Goal: Task Accomplishment & Management: Manage account settings

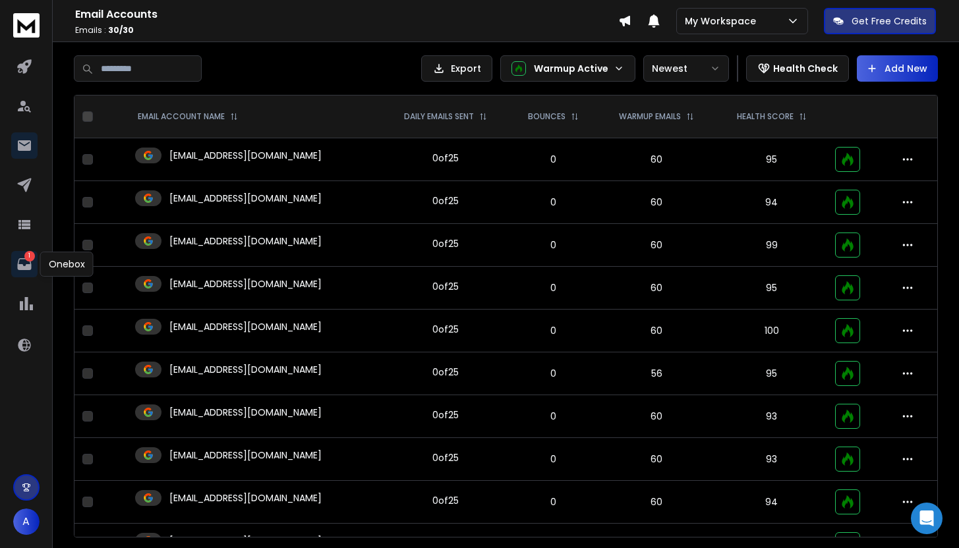
click at [32, 255] on p "1" at bounding box center [29, 256] width 11 height 11
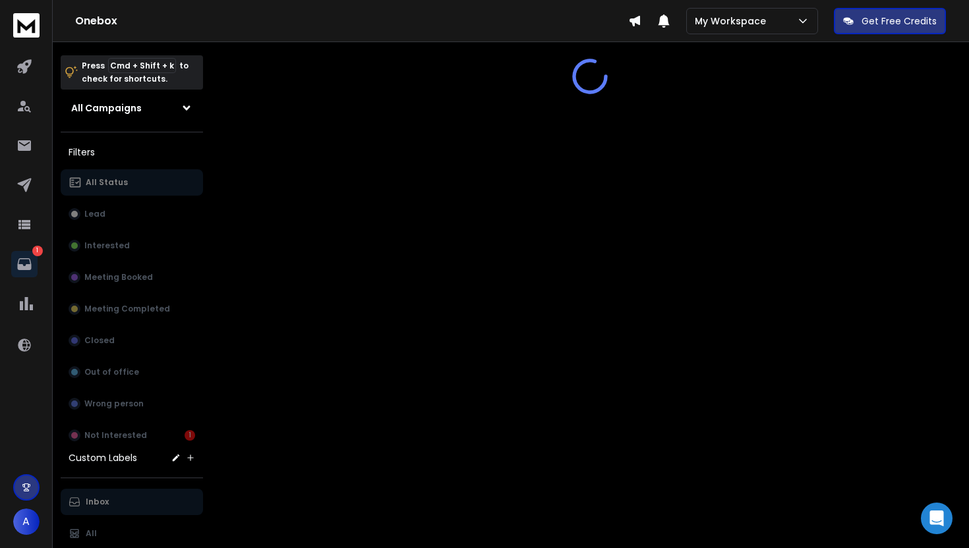
scroll to position [120, 0]
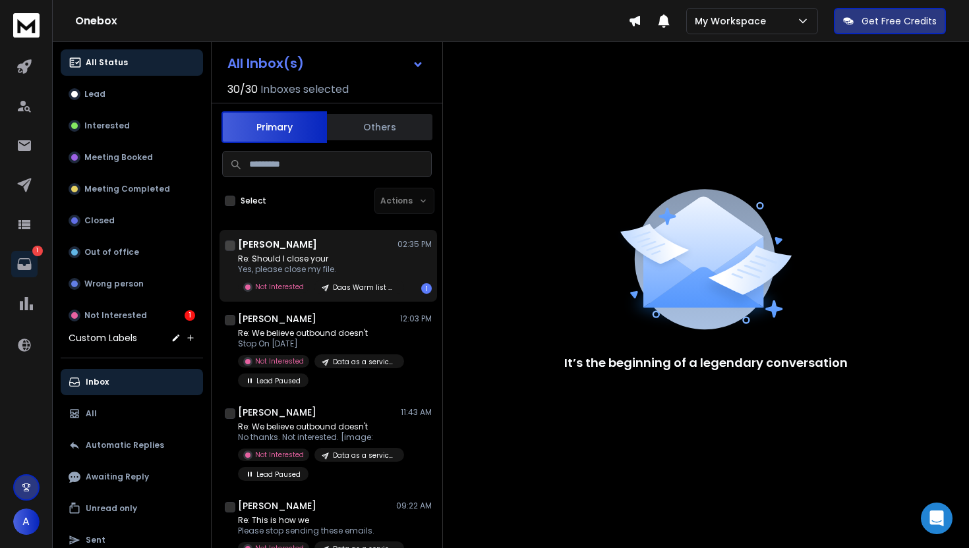
click at [320, 243] on div "[PERSON_NAME] 02:35 PM" at bounding box center [335, 244] width 194 height 13
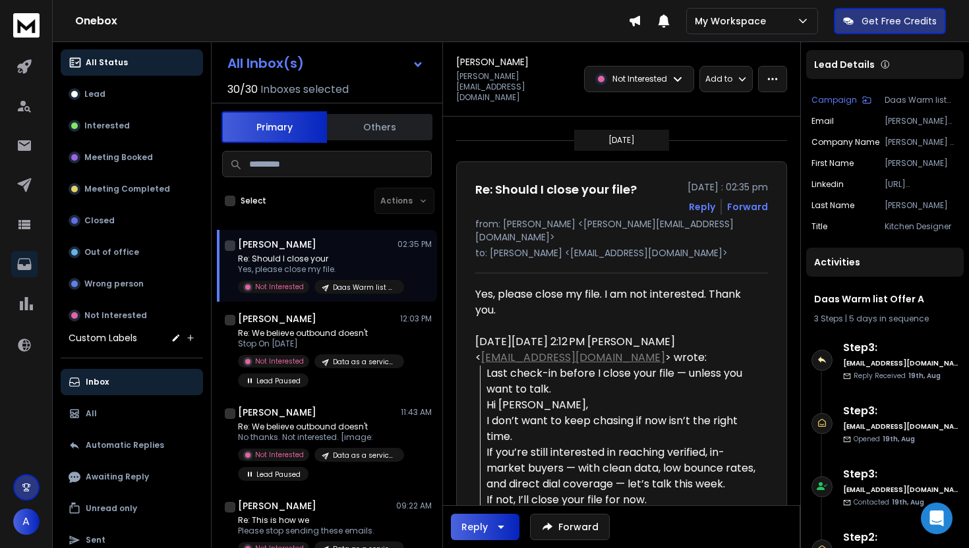
click at [735, 69] on div "Add to" at bounding box center [726, 79] width 52 height 25
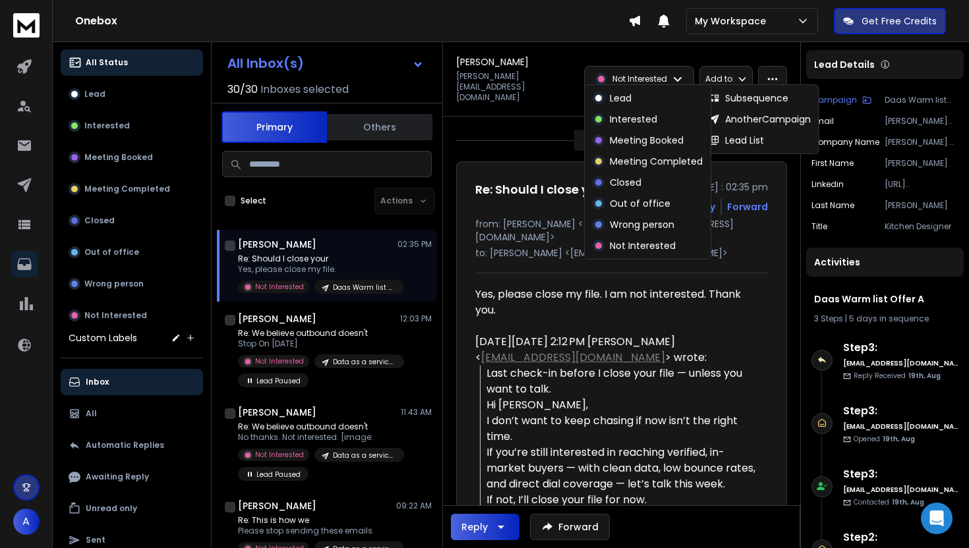
click at [663, 74] on p "Not Interested" at bounding box center [639, 79] width 55 height 11
click at [735, 71] on div "Add to" at bounding box center [726, 79] width 52 height 25
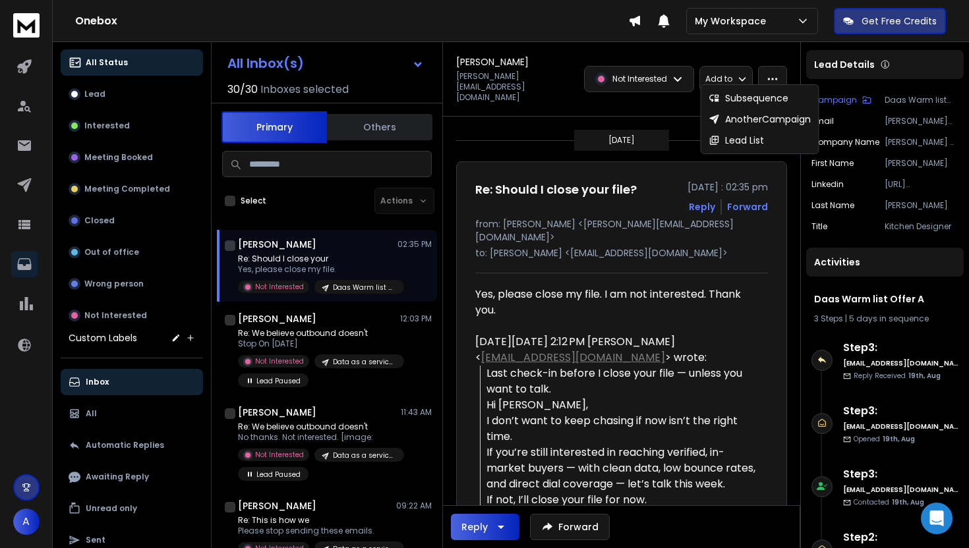
click at [667, 74] on p "Not Interested" at bounding box center [639, 79] width 55 height 11
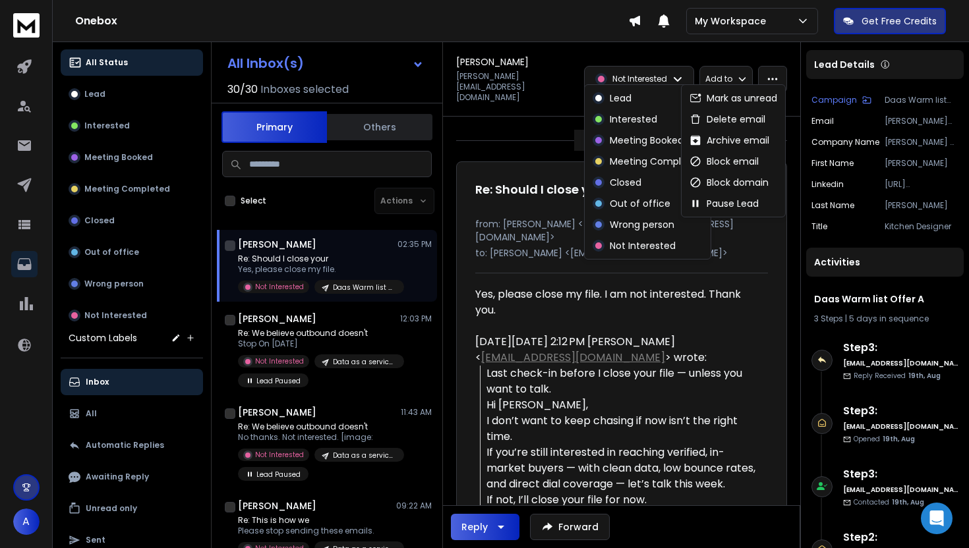
click at [764, 68] on button "button" at bounding box center [772, 79] width 29 height 26
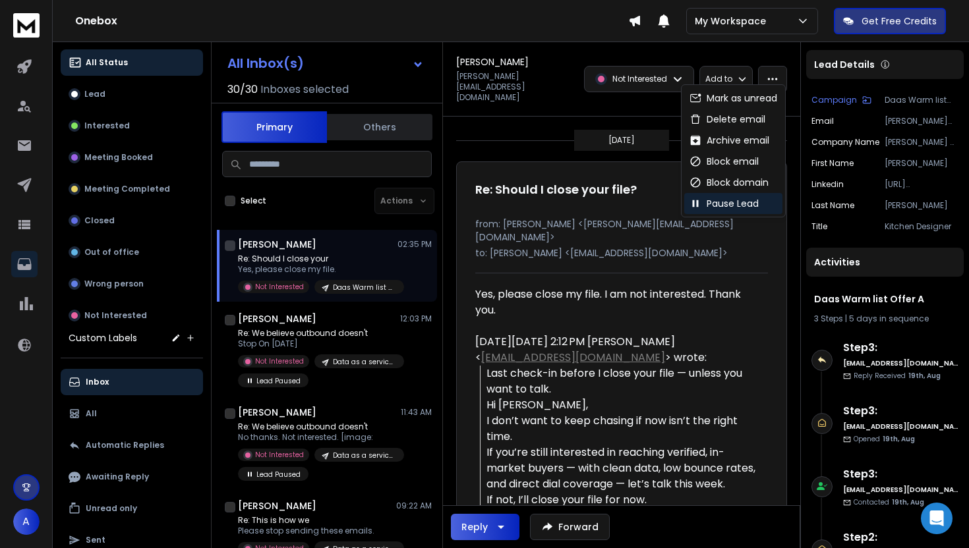
click at [741, 205] on div "Pause Lead" at bounding box center [723, 203] width 69 height 13
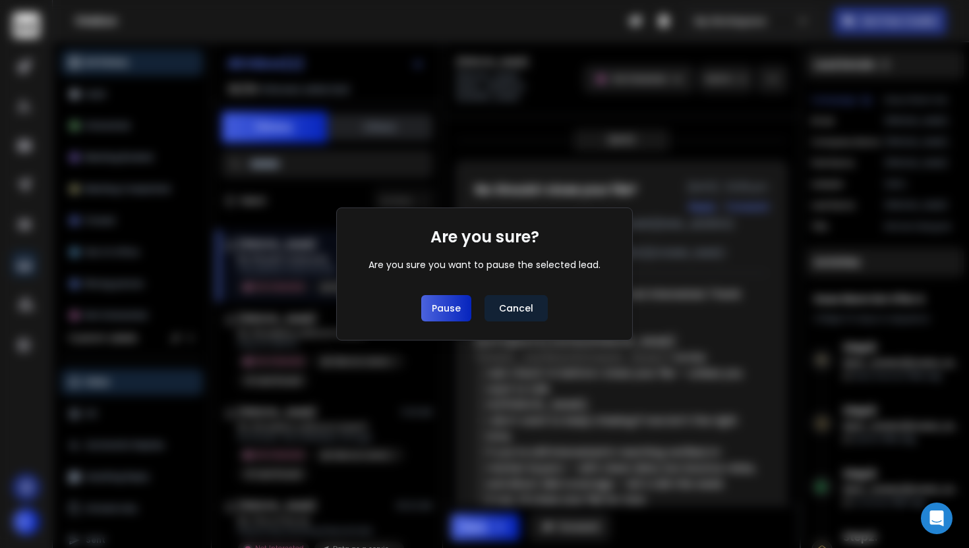
click at [450, 313] on button "Pause" at bounding box center [446, 308] width 50 height 26
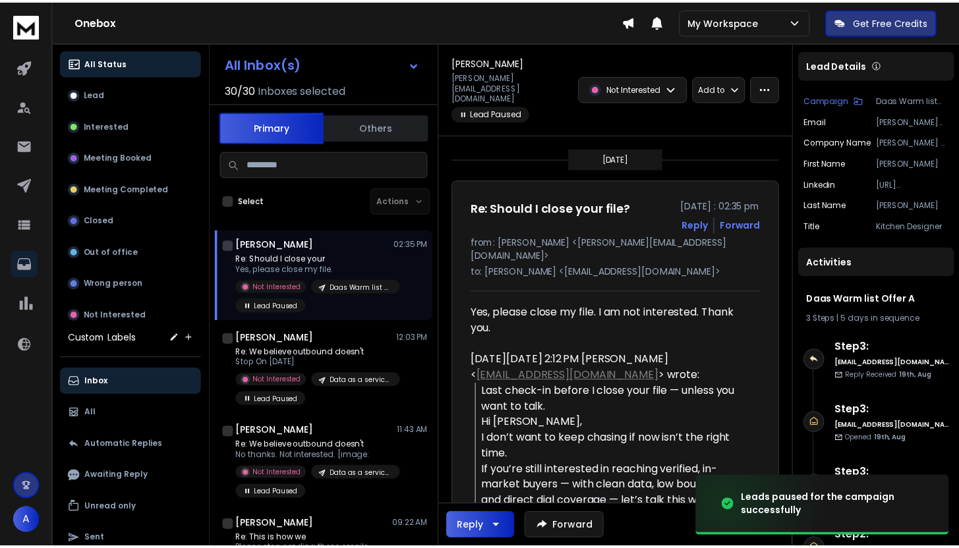
scroll to position [110, 0]
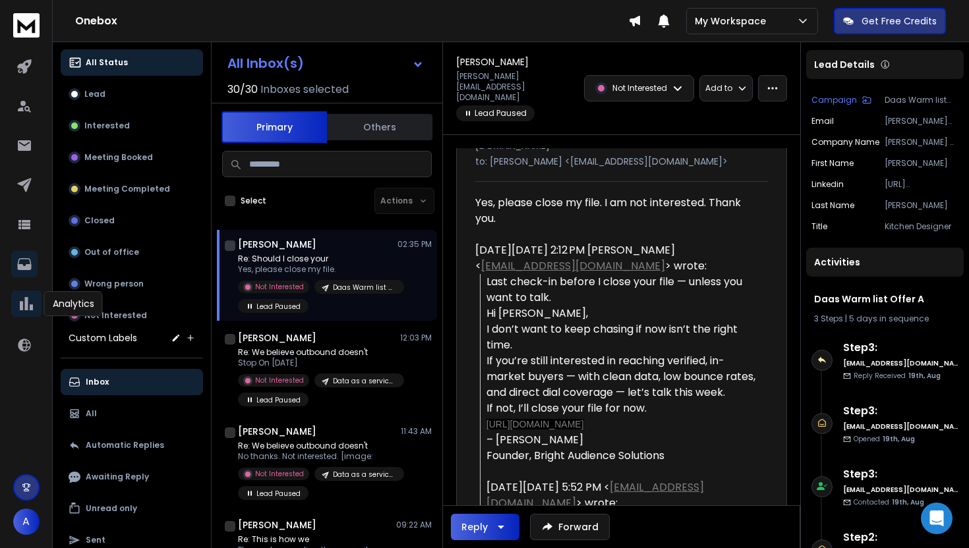
click at [34, 304] on icon at bounding box center [26, 304] width 20 height 20
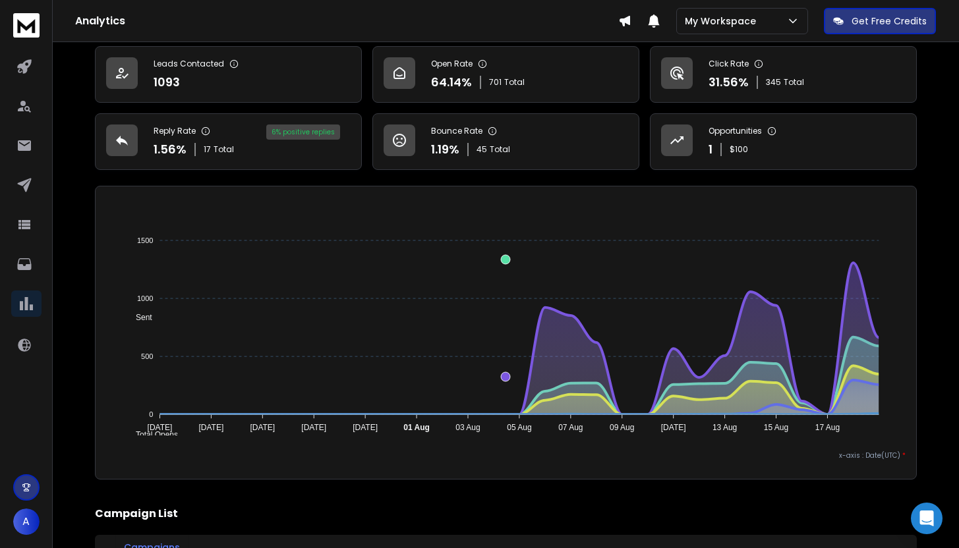
scroll to position [249, 0]
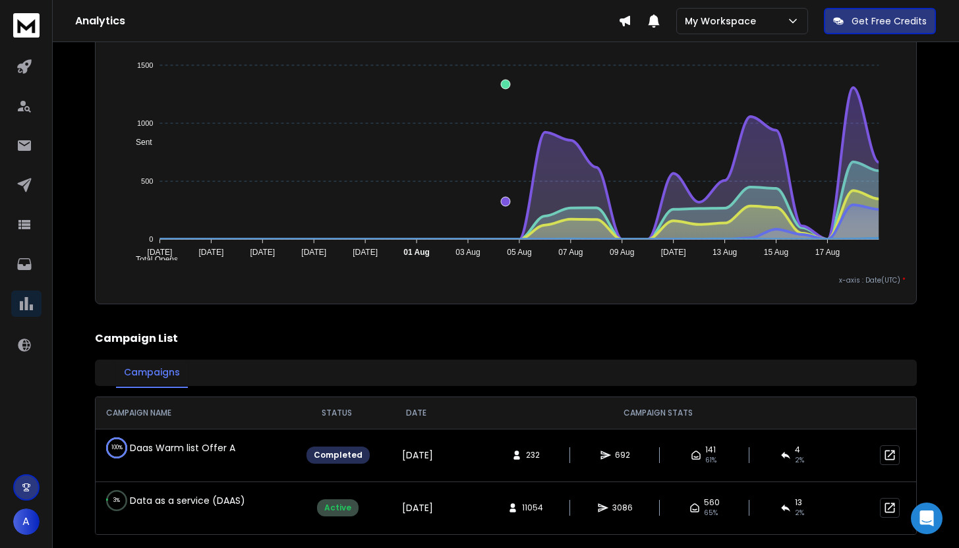
click at [895, 463] on link at bounding box center [890, 455] width 20 height 20
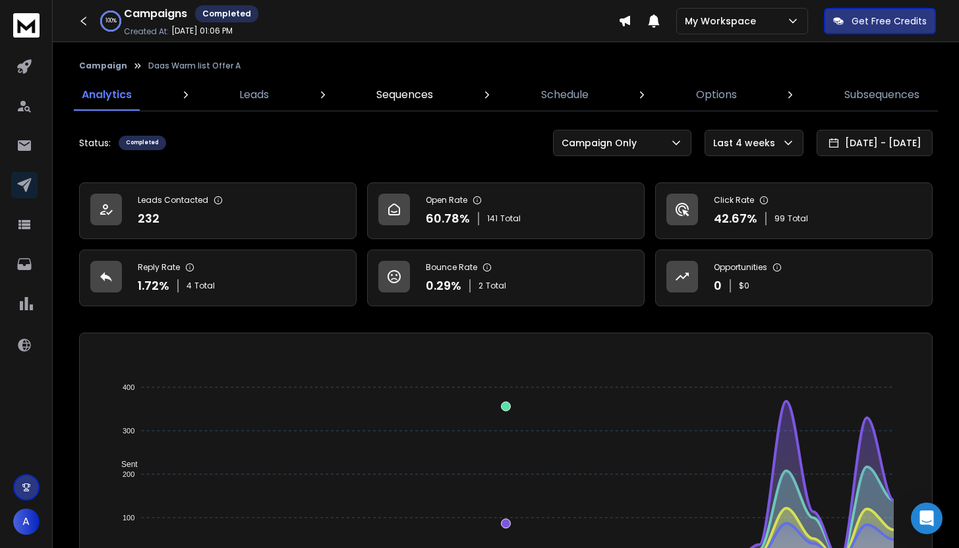
click at [430, 97] on p "Sequences" at bounding box center [404, 95] width 57 height 16
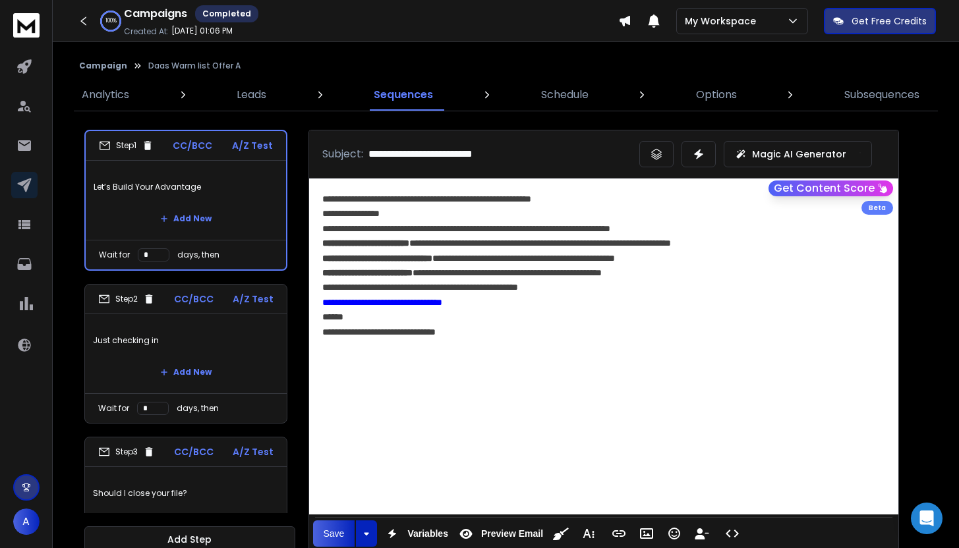
click at [245, 356] on p "Just checking in" at bounding box center [186, 340] width 186 height 37
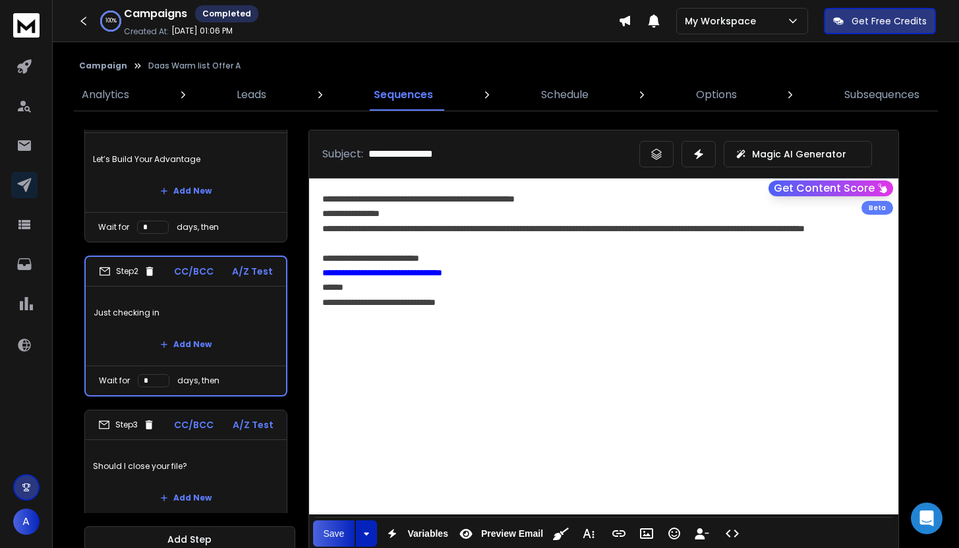
scroll to position [33, 0]
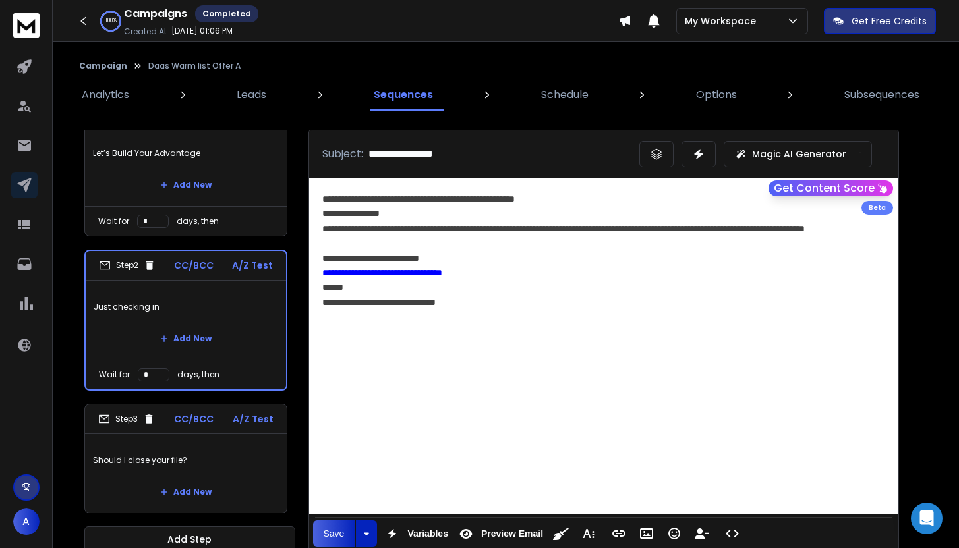
click at [229, 453] on p "Should I close your file?" at bounding box center [186, 460] width 186 height 37
type input "**********"
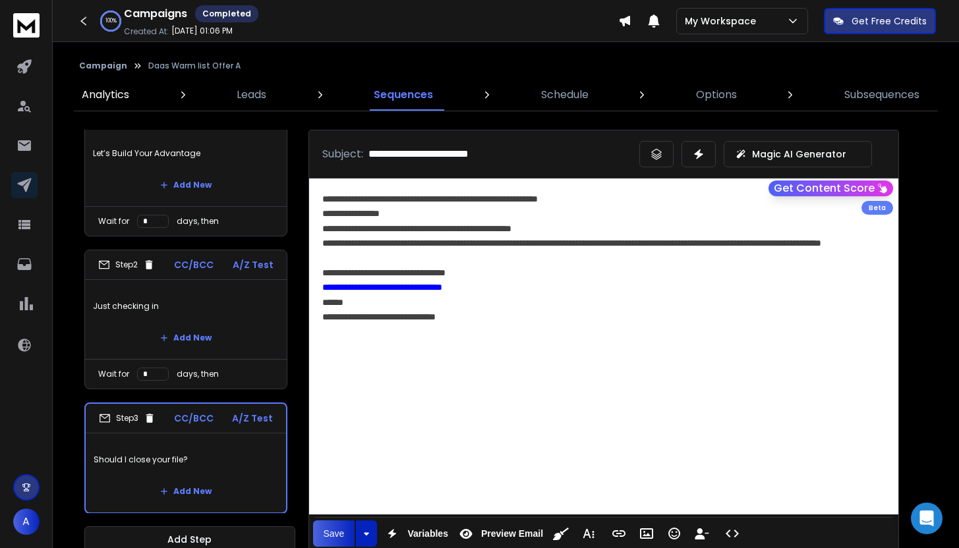
click at [128, 96] on p "Analytics" at bounding box center [105, 95] width 47 height 16
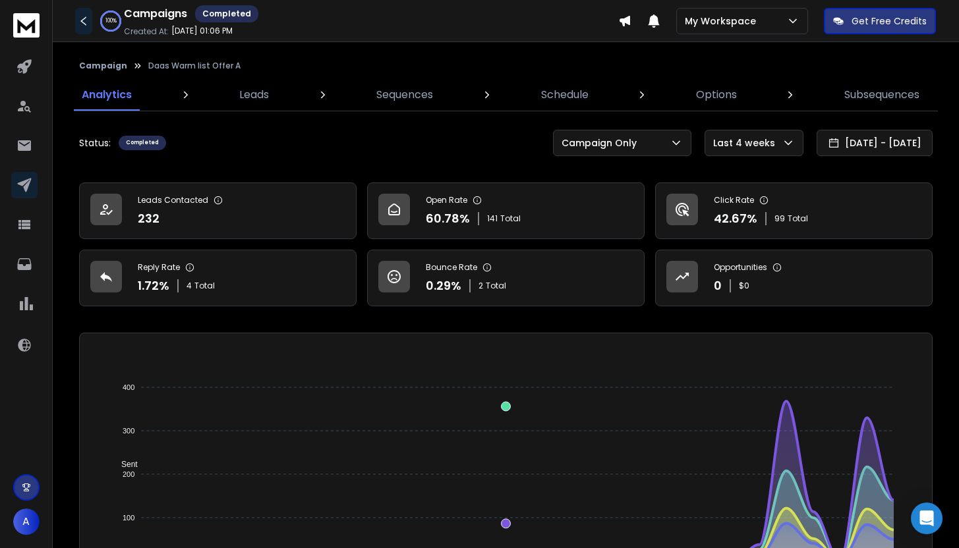
click at [86, 27] on button at bounding box center [83, 21] width 17 height 26
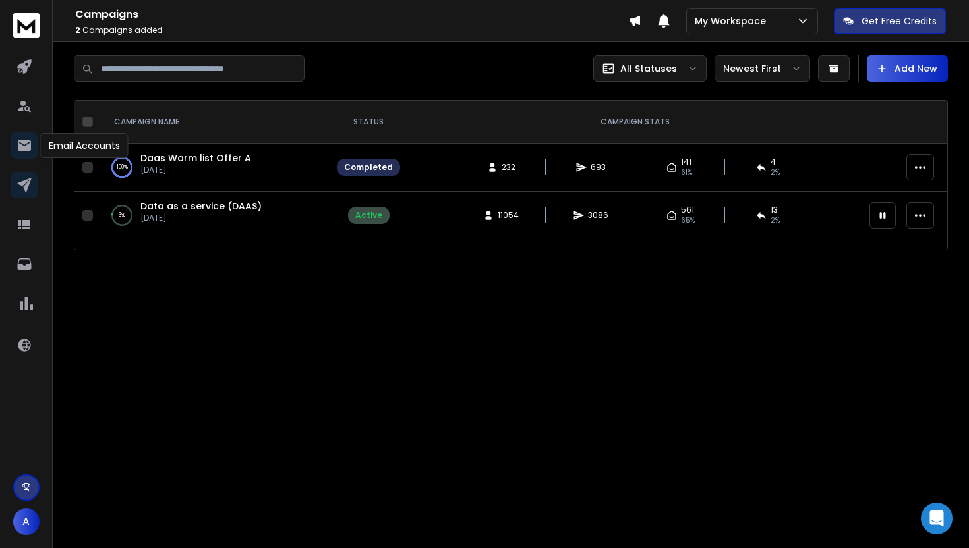
click at [28, 142] on icon at bounding box center [24, 146] width 16 height 16
